Goal: Task Accomplishment & Management: Use online tool/utility

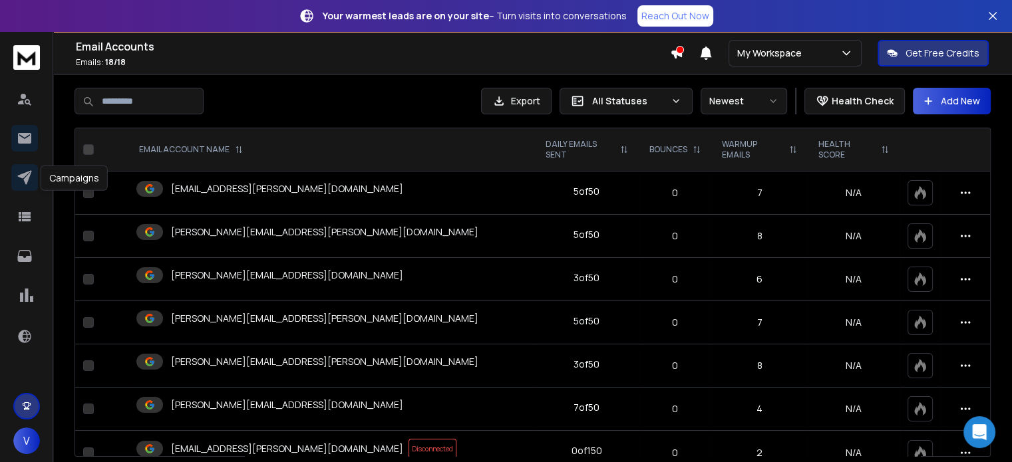
click at [27, 188] on link at bounding box center [24, 177] width 27 height 27
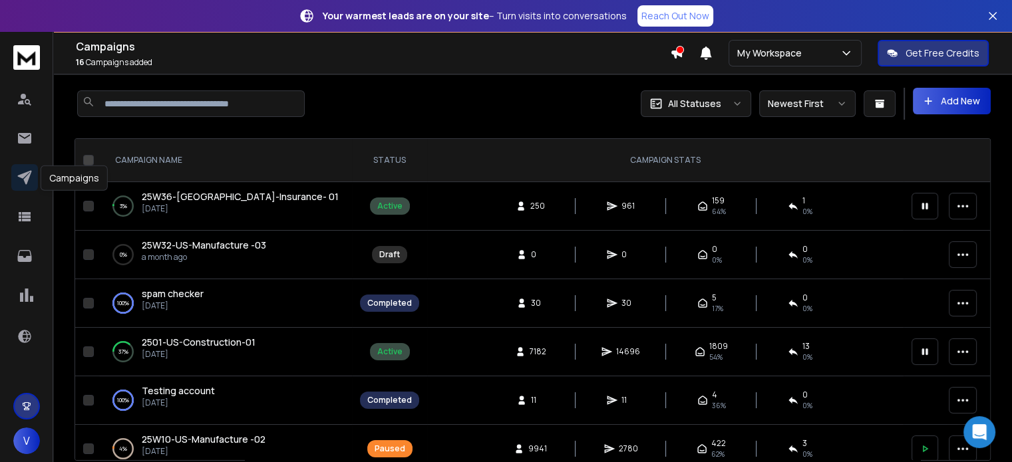
click at [186, 195] on span "25W36-[GEOGRAPHIC_DATA]-Insurance- 01" at bounding box center [240, 196] width 197 height 13
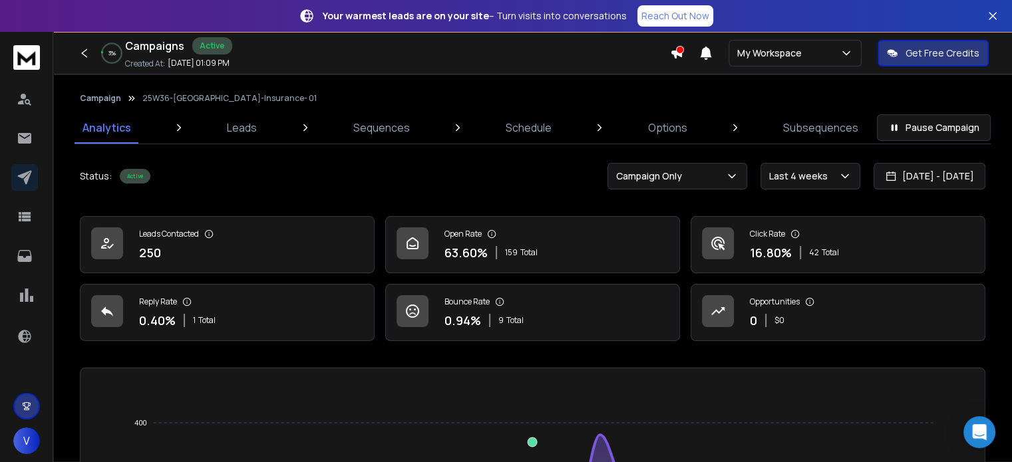
click at [198, 317] on span "Total" at bounding box center [206, 320] width 17 height 11
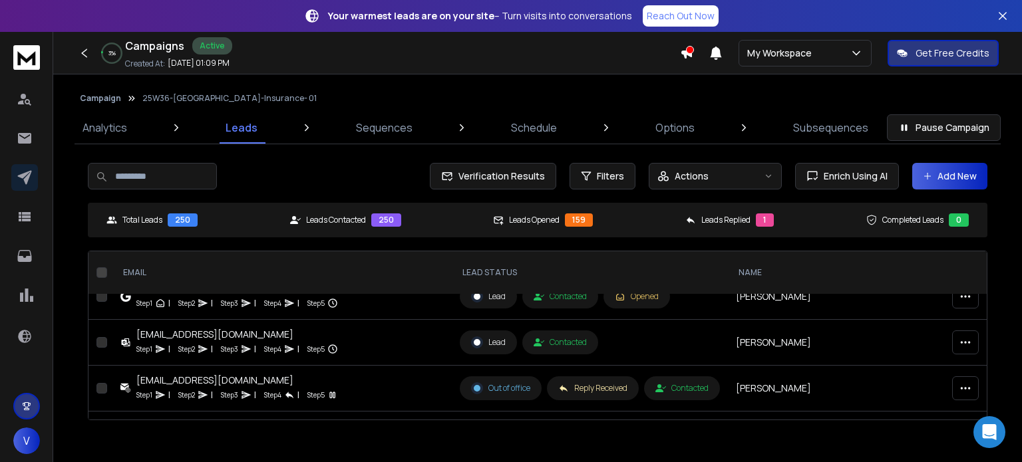
scroll to position [39, 0]
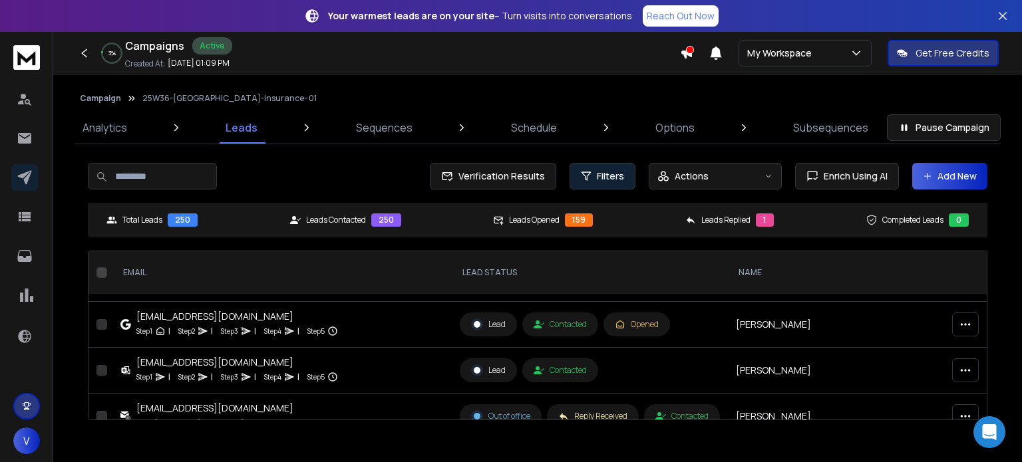
click at [596, 174] on button "Filters" at bounding box center [602, 176] width 66 height 27
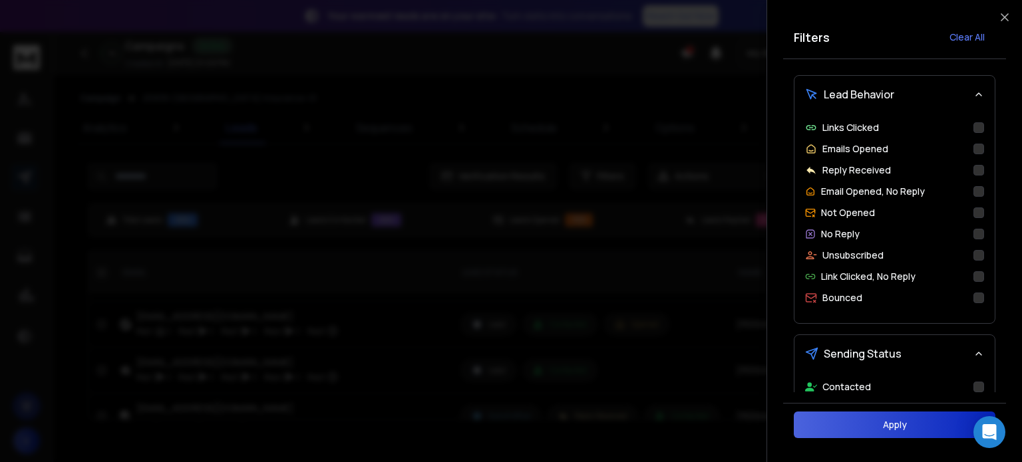
click at [973, 170] on button "Reply Received" at bounding box center [978, 170] width 11 height 11
click at [889, 415] on button "Apply" at bounding box center [895, 425] width 202 height 27
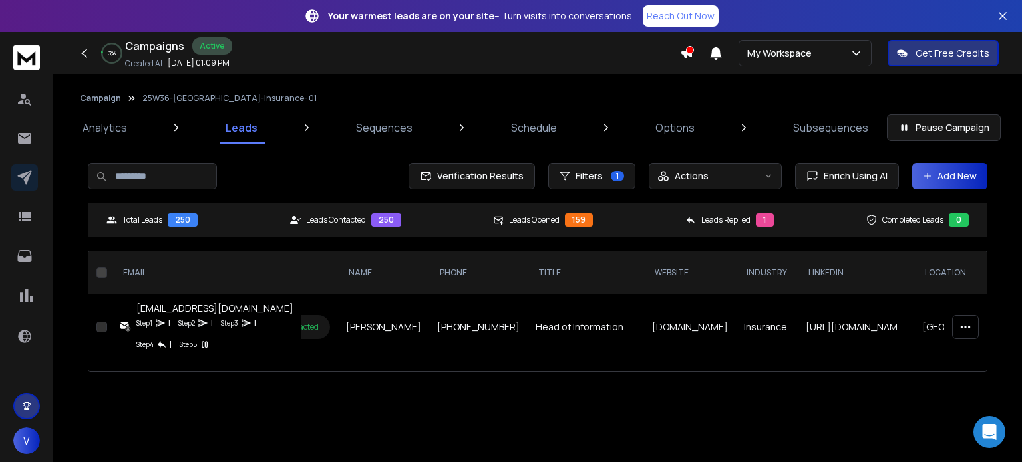
scroll to position [0, 271]
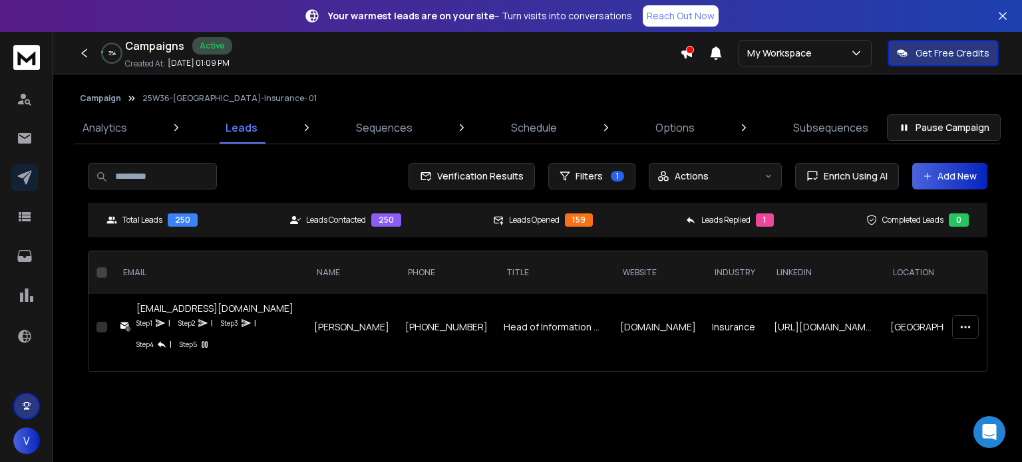
click at [766, 326] on td "[URL][DOMAIN_NAME]" at bounding box center [824, 327] width 116 height 67
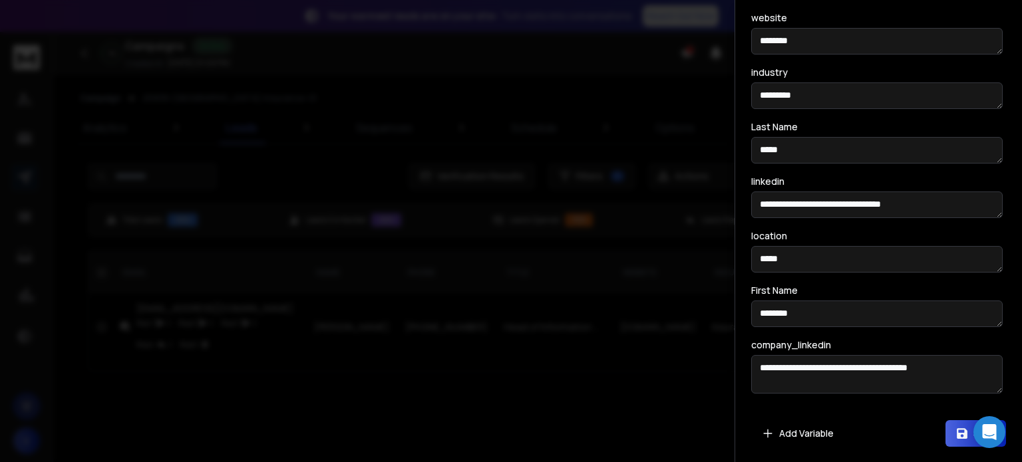
scroll to position [0, 0]
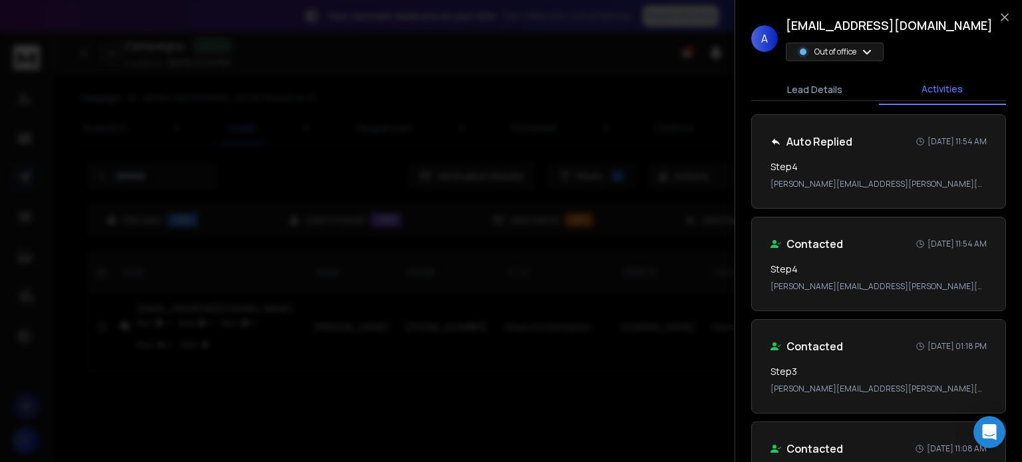
click at [958, 92] on button "Activities" at bounding box center [943, 89] width 128 height 31
click at [922, 160] on div "Step 4" at bounding box center [878, 166] width 216 height 13
click at [998, 15] on icon "button" at bounding box center [1004, 17] width 13 height 13
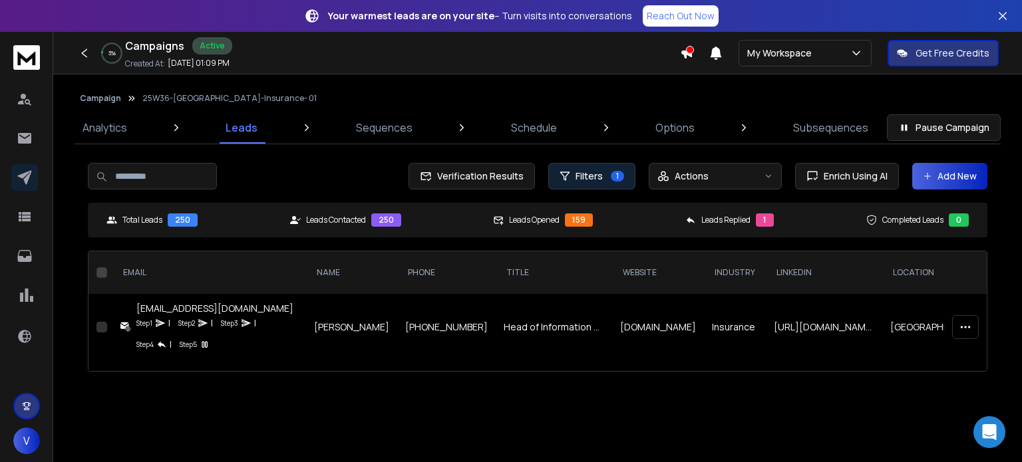
click at [591, 181] on span "Filters" at bounding box center [588, 176] width 27 height 13
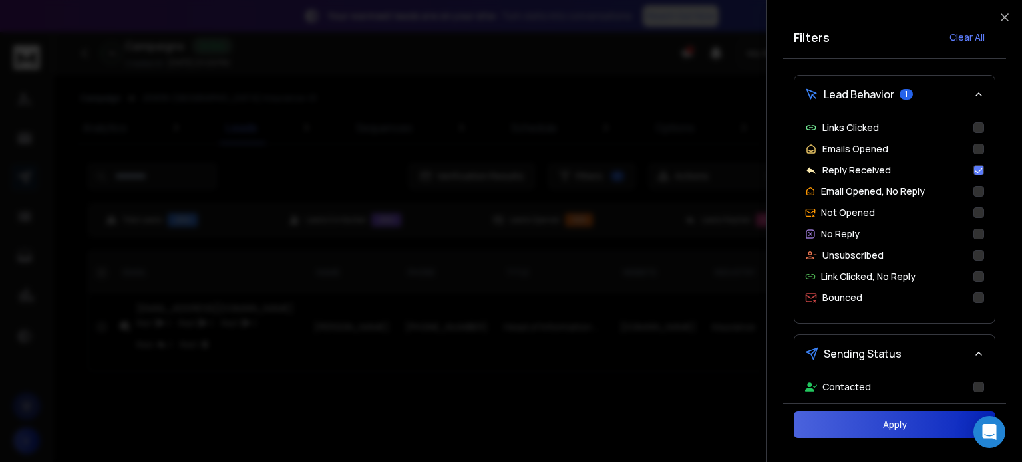
click at [973, 168] on button "Reply Received" at bounding box center [978, 170] width 11 height 11
click at [848, 428] on button "Apply" at bounding box center [895, 425] width 202 height 27
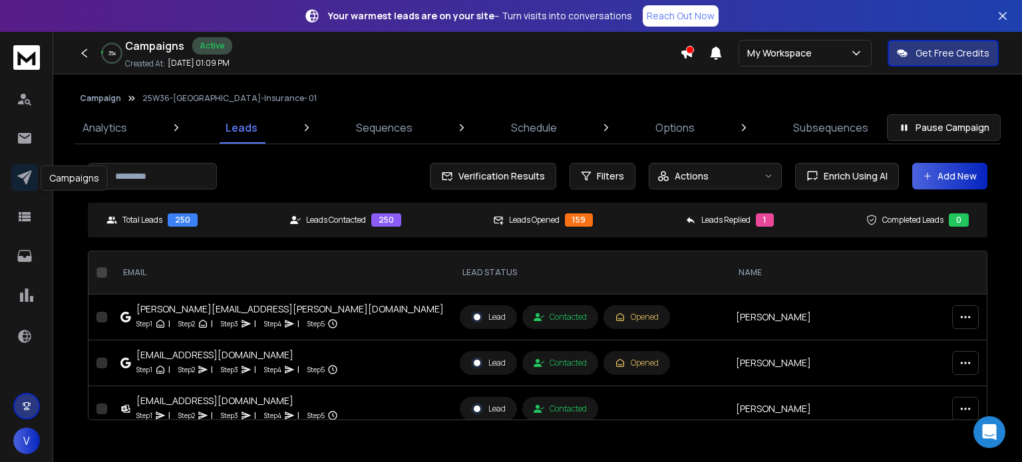
click at [25, 182] on icon at bounding box center [24, 177] width 14 height 14
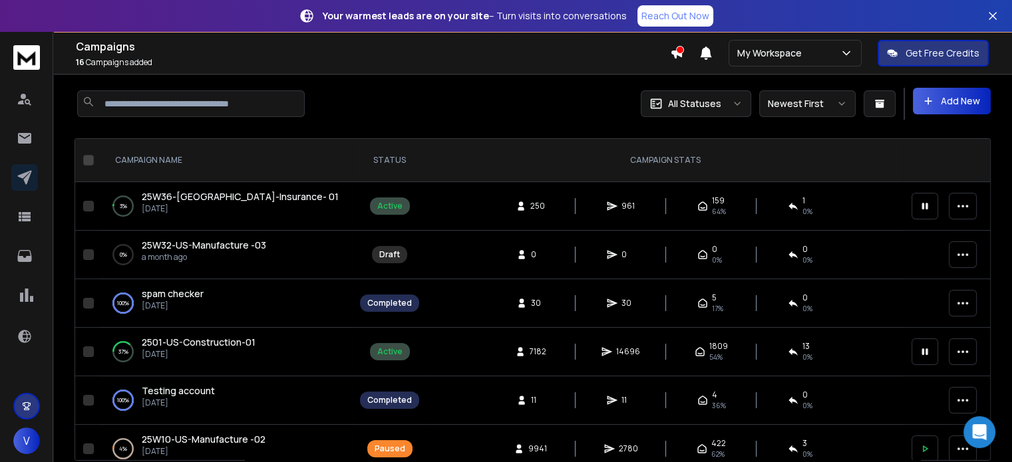
click at [216, 202] on span "25W36-[GEOGRAPHIC_DATA]-Insurance- 01" at bounding box center [240, 196] width 197 height 13
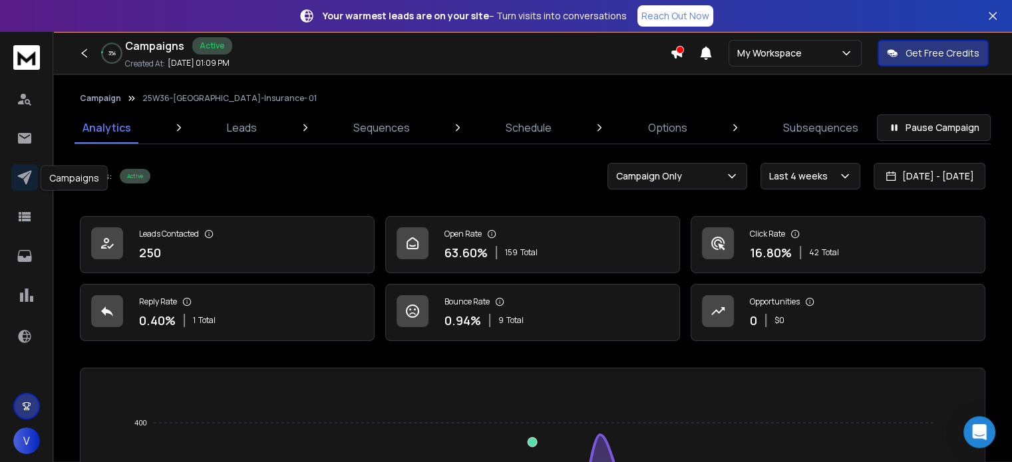
click at [19, 174] on icon at bounding box center [25, 178] width 16 height 16
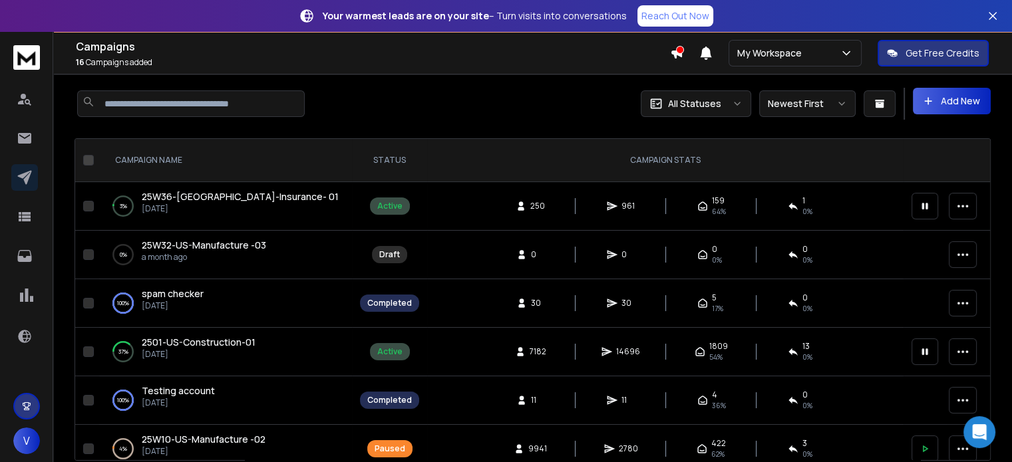
click at [188, 336] on span "2501-US-Construction-01" at bounding box center [199, 342] width 114 height 13
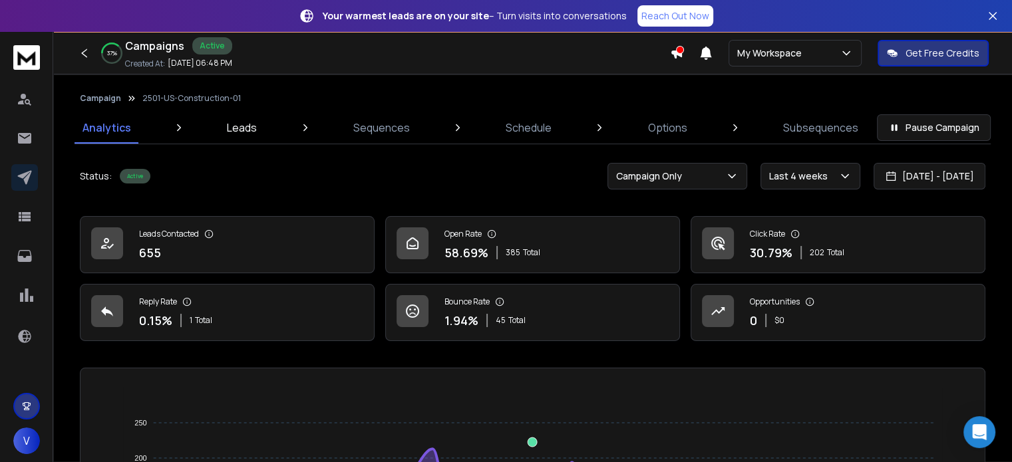
click at [249, 125] on p "Leads" at bounding box center [242, 128] width 30 height 16
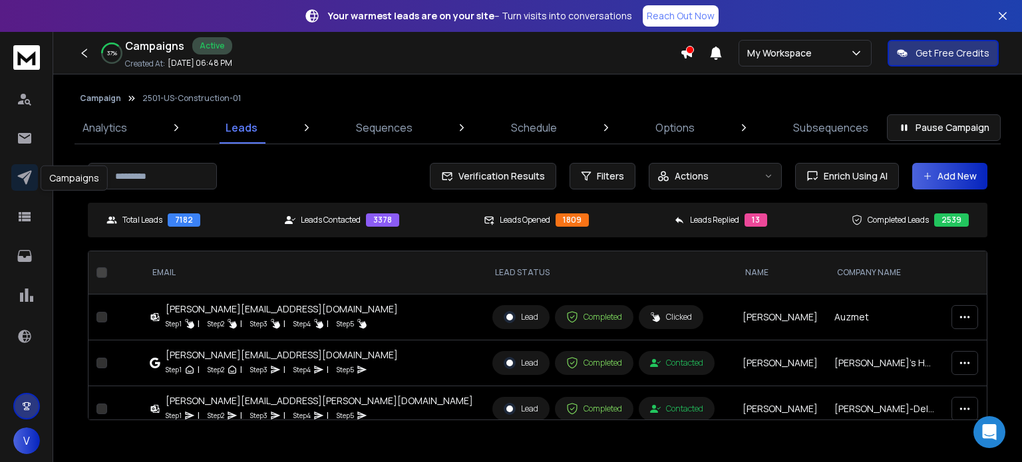
click at [28, 167] on link at bounding box center [24, 177] width 27 height 27
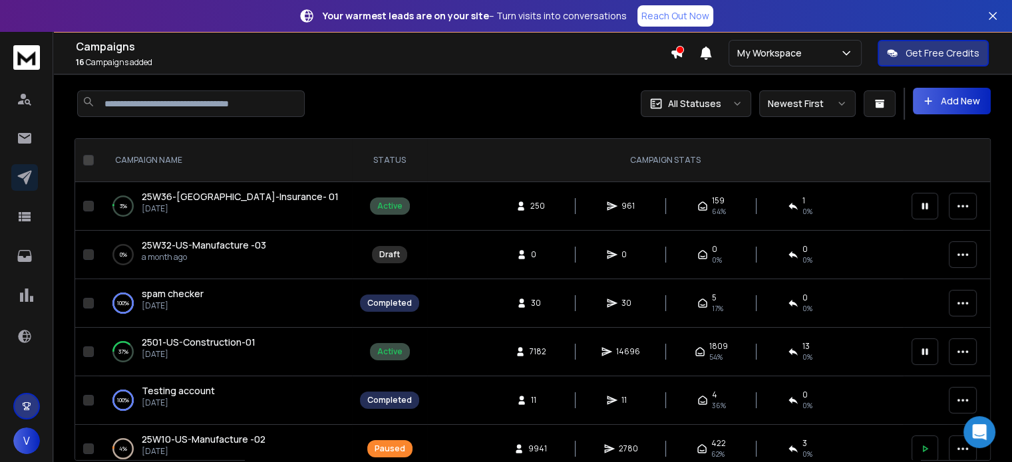
click at [232, 206] on p "[DATE]" at bounding box center [240, 209] width 197 height 11
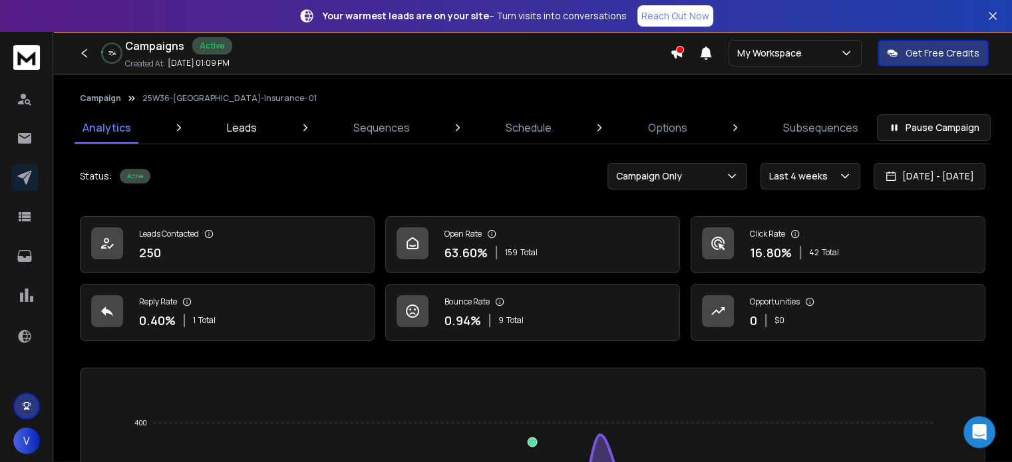
click at [255, 131] on p "Leads" at bounding box center [242, 128] width 30 height 16
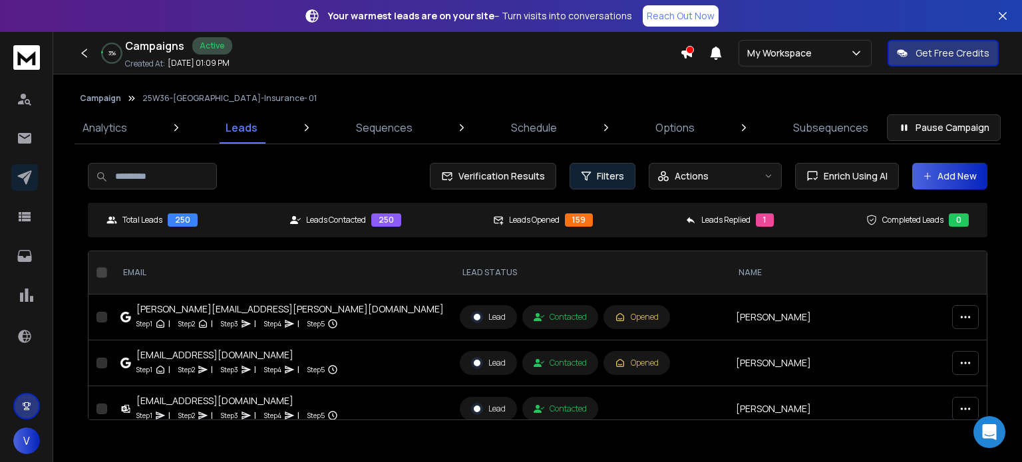
click at [615, 172] on span "Filters" at bounding box center [610, 176] width 27 height 13
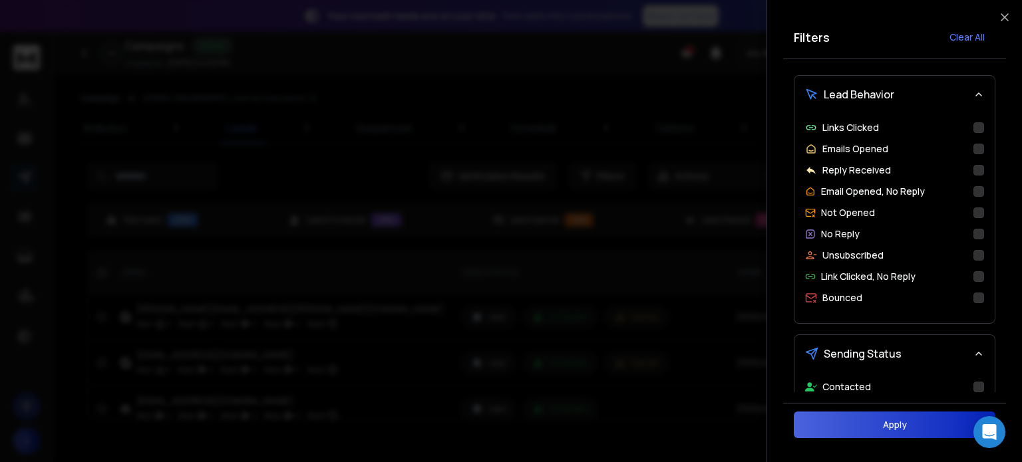
click at [973, 149] on button "Emails Opened" at bounding box center [978, 149] width 11 height 11
click at [973, 144] on button "Emails Opened" at bounding box center [978, 149] width 11 height 11
click at [973, 130] on button "Links Clicked" at bounding box center [978, 127] width 11 height 11
click at [877, 420] on button "Apply" at bounding box center [895, 425] width 202 height 27
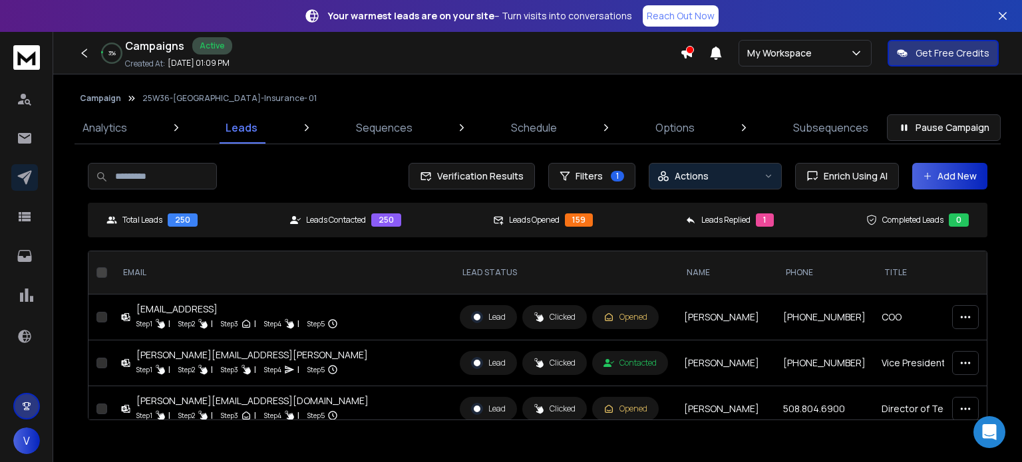
click at [718, 171] on div "Actions" at bounding box center [707, 176] width 101 height 13
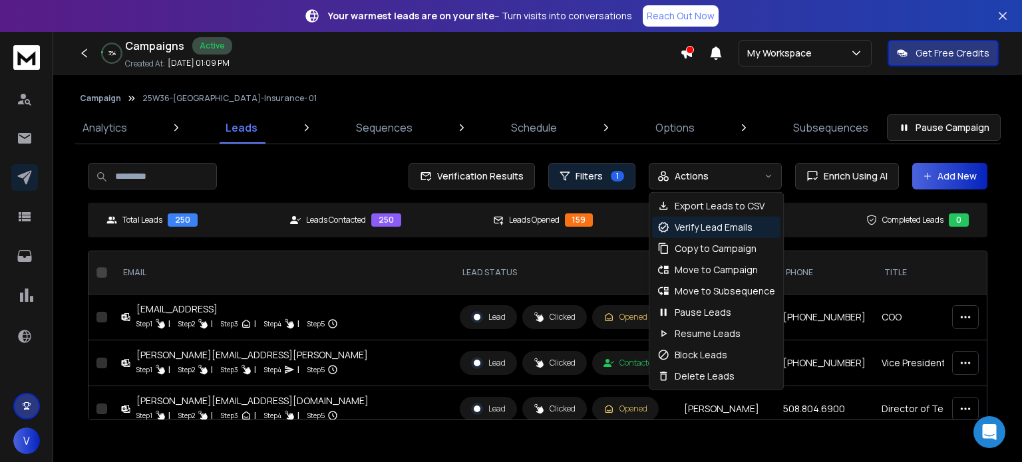
click at [575, 174] on button "Filters 1" at bounding box center [591, 176] width 87 height 27
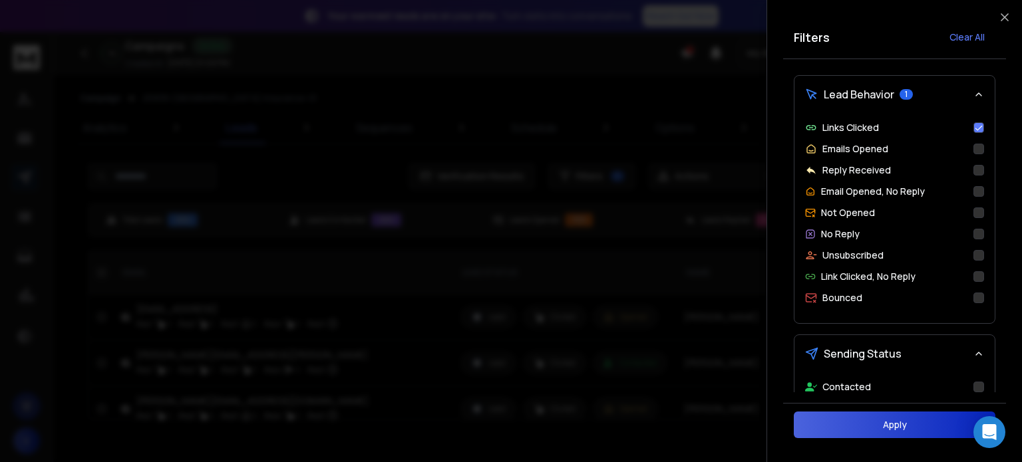
click at [877, 420] on button "Apply" at bounding box center [895, 425] width 202 height 27
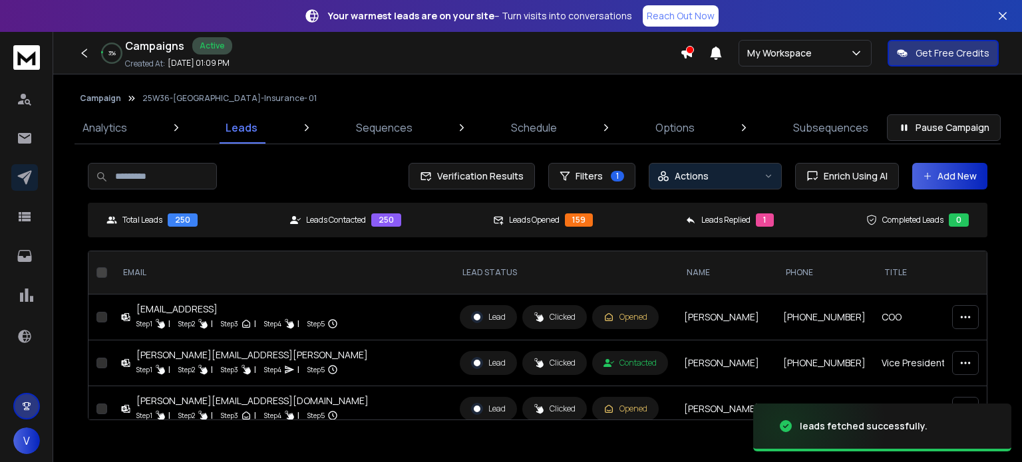
click at [699, 182] on p "Actions" at bounding box center [691, 176] width 34 height 13
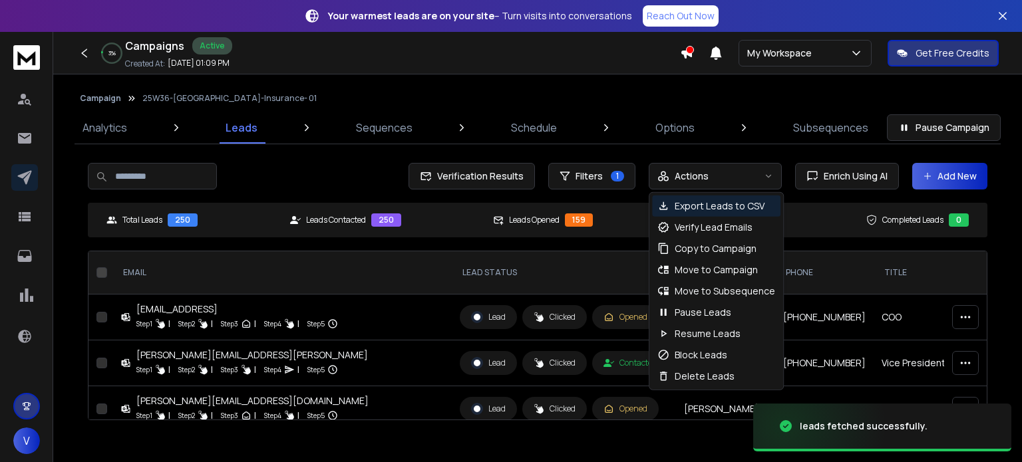
click at [700, 206] on p "Export Leads to CSV" at bounding box center [719, 206] width 90 height 13
